Goal: Navigation & Orientation: Find specific page/section

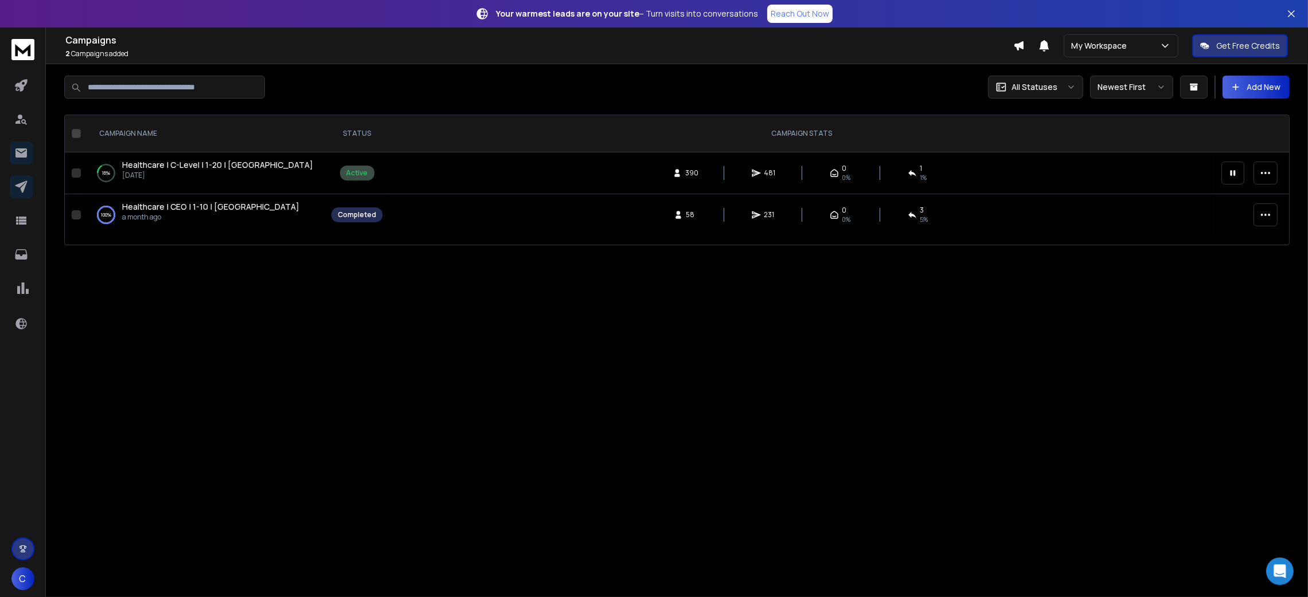
click at [16, 165] on div at bounding box center [23, 155] width 26 height 27
click at [19, 158] on icon at bounding box center [21, 153] width 14 height 14
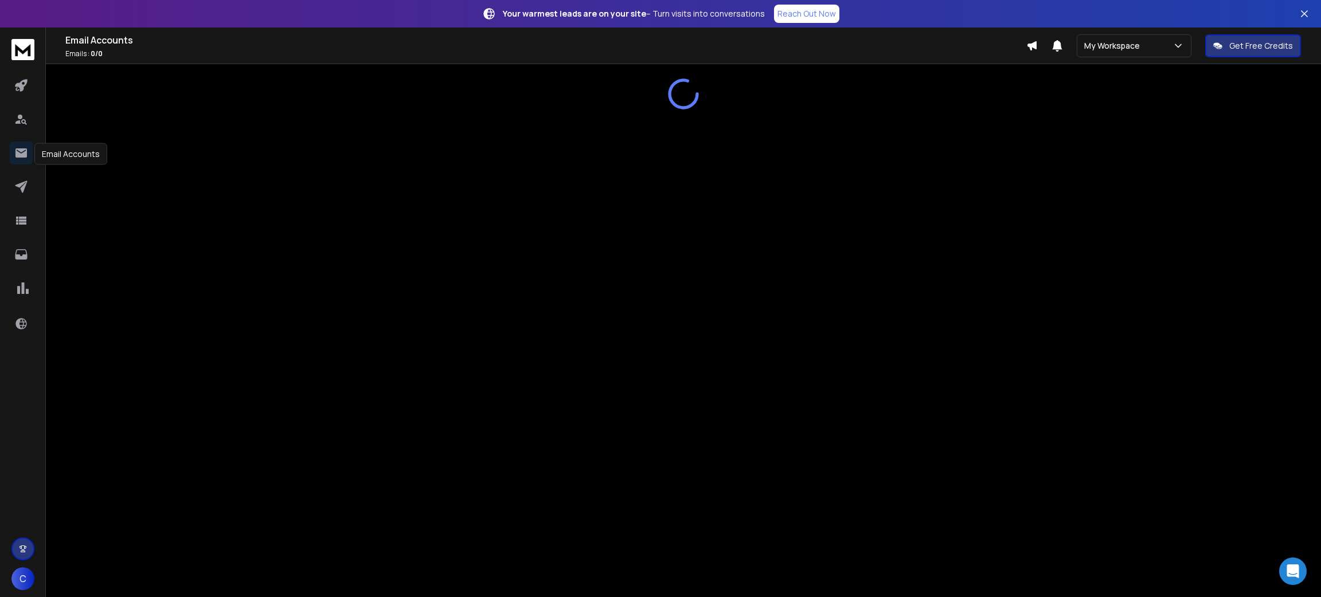
click at [19, 153] on icon at bounding box center [21, 153] width 14 height 14
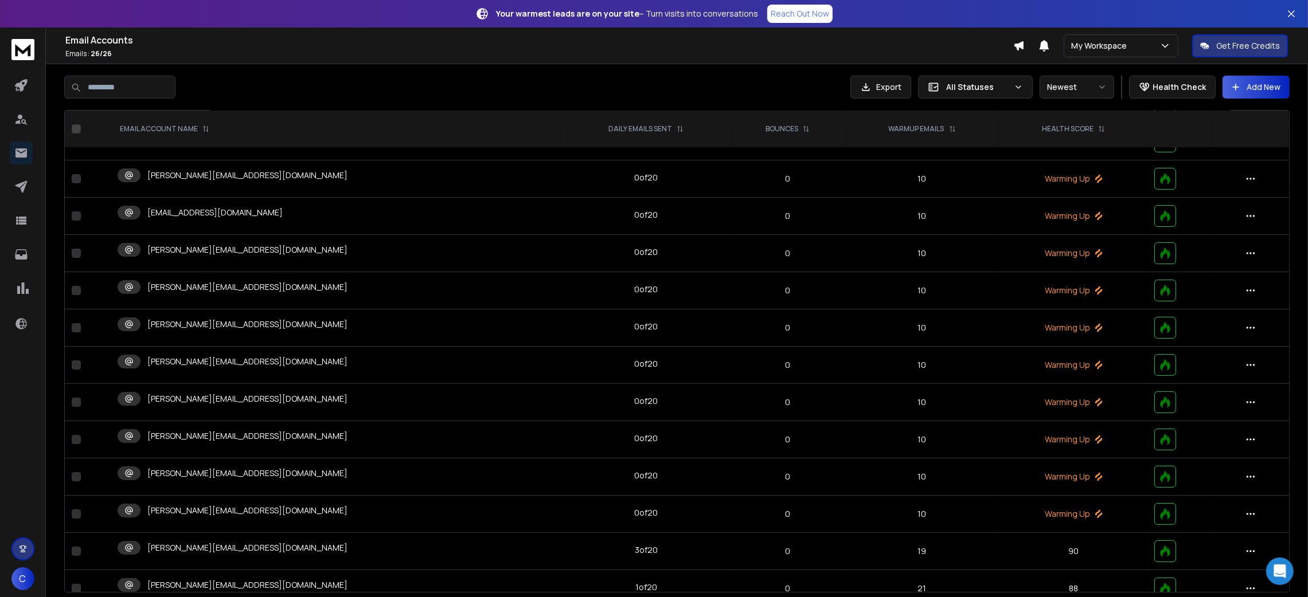
scroll to position [535, 0]
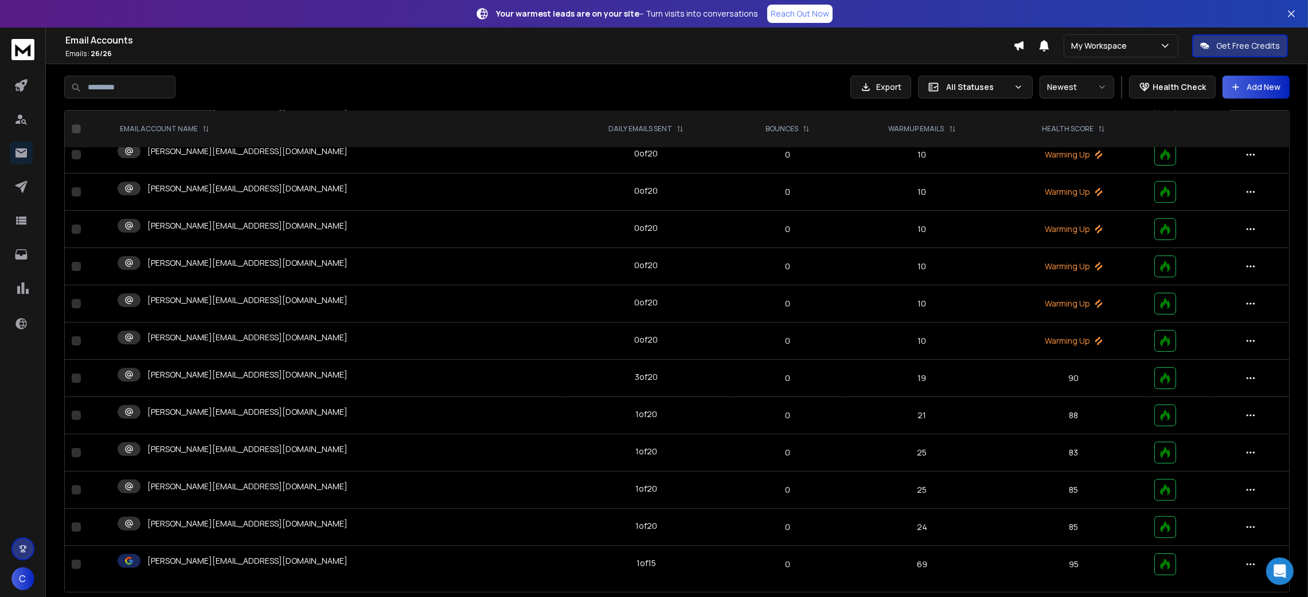
click at [15, 151] on icon at bounding box center [20, 152] width 11 height 9
click at [14, 149] on icon at bounding box center [21, 153] width 14 height 14
click at [25, 195] on link at bounding box center [21, 186] width 23 height 23
